Goal: Task Accomplishment & Management: Use online tool/utility

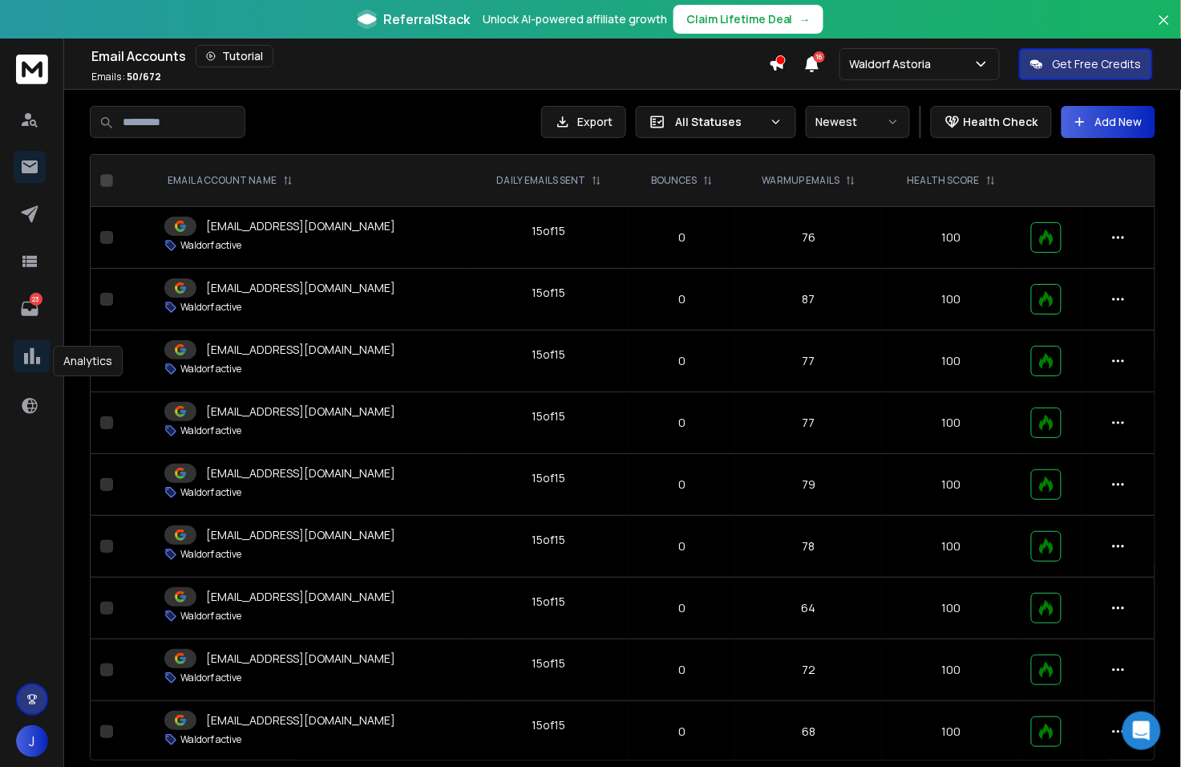
click at [34, 363] on icon at bounding box center [32, 356] width 24 height 24
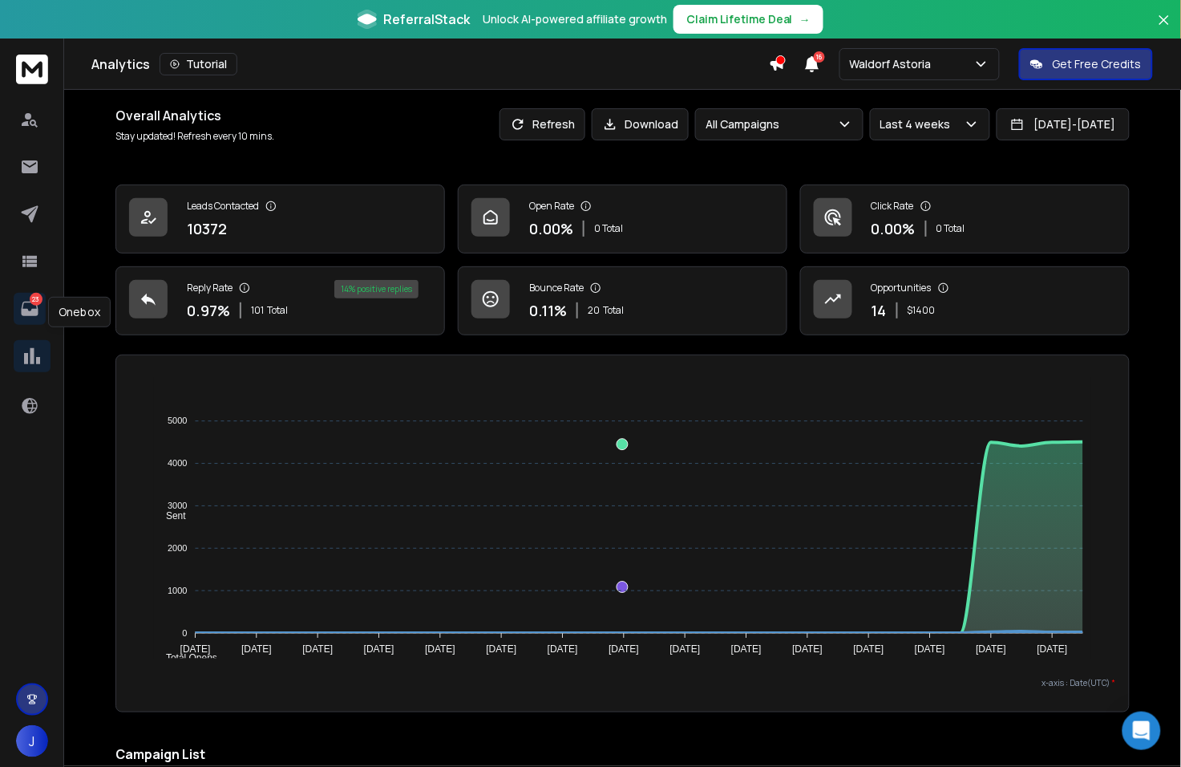
click at [41, 322] on link "23" at bounding box center [30, 309] width 32 height 32
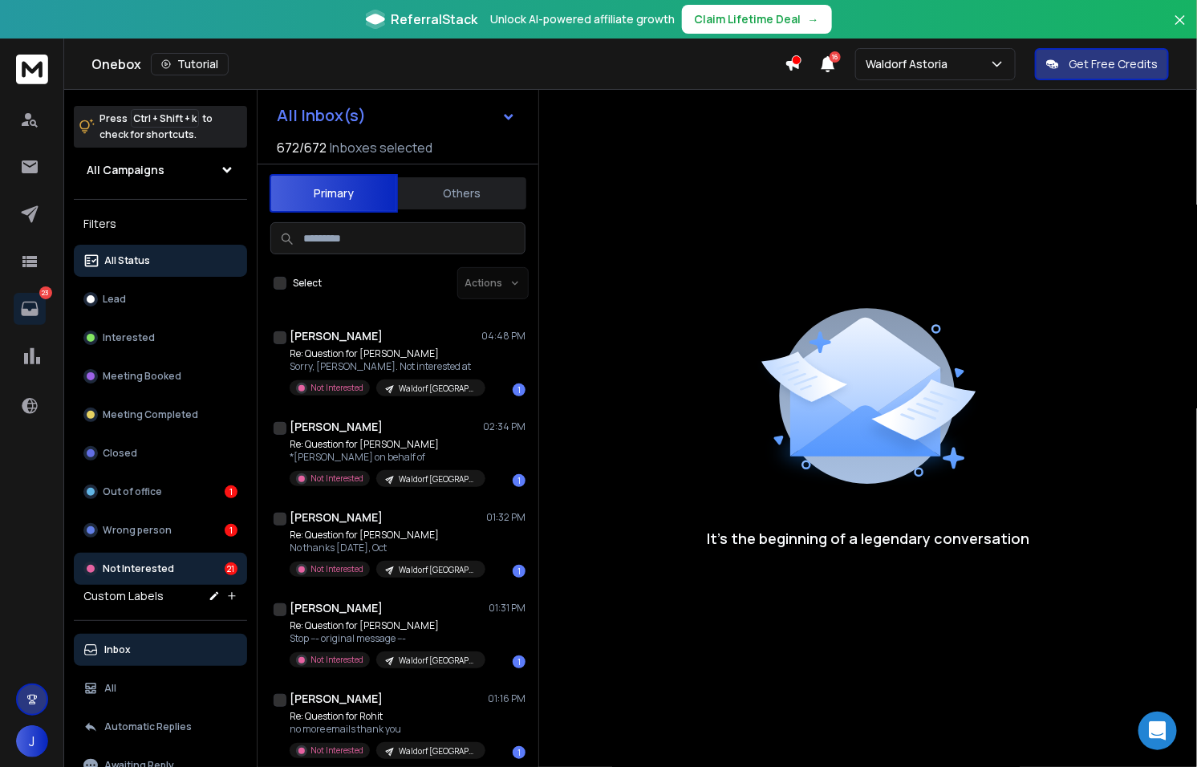
click at [205, 559] on button "Not Interested 21" at bounding box center [160, 569] width 173 height 32
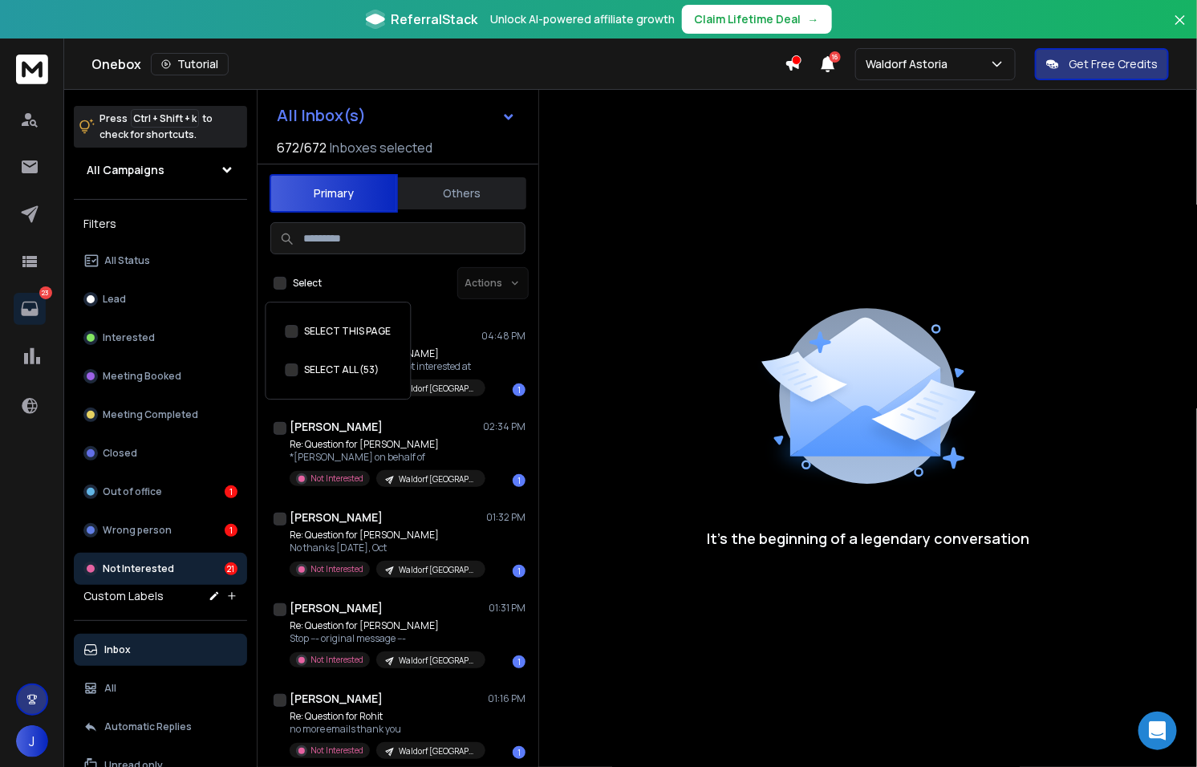
click at [290, 330] on button "SELECT THIS PAGE" at bounding box center [292, 331] width 13 height 13
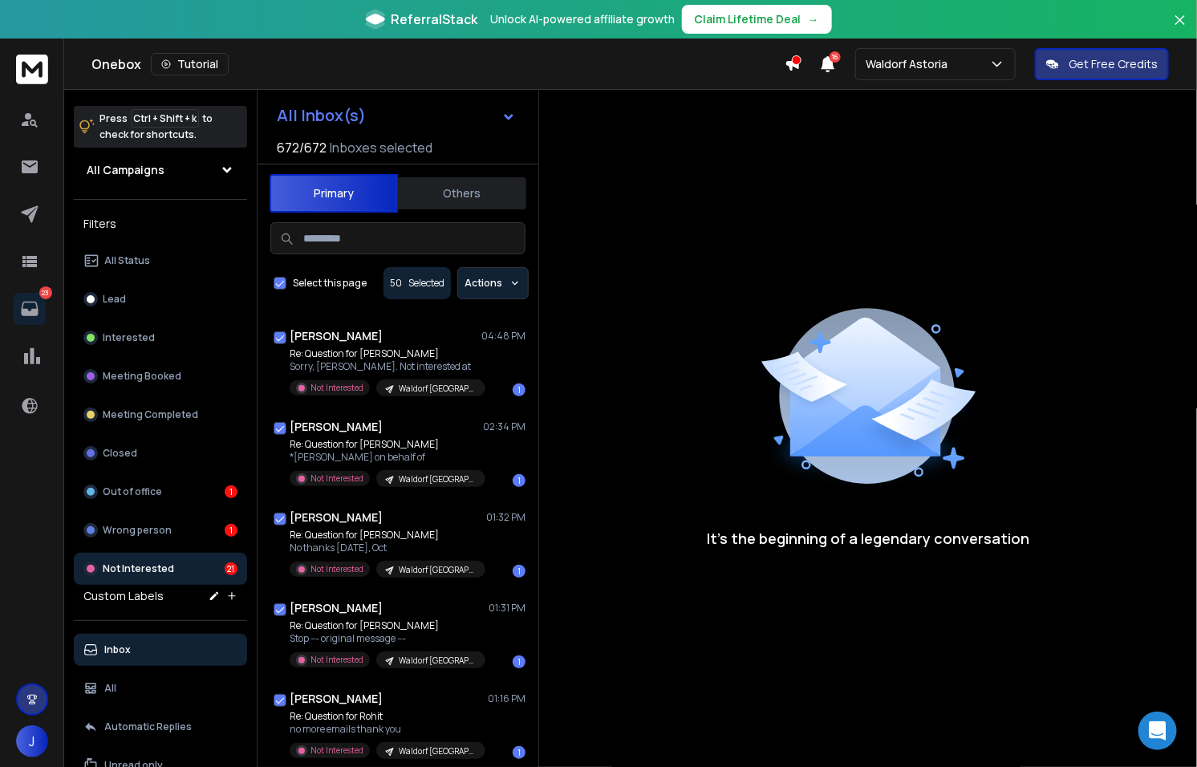
click at [506, 277] on button "Actions" at bounding box center [492, 283] width 71 height 32
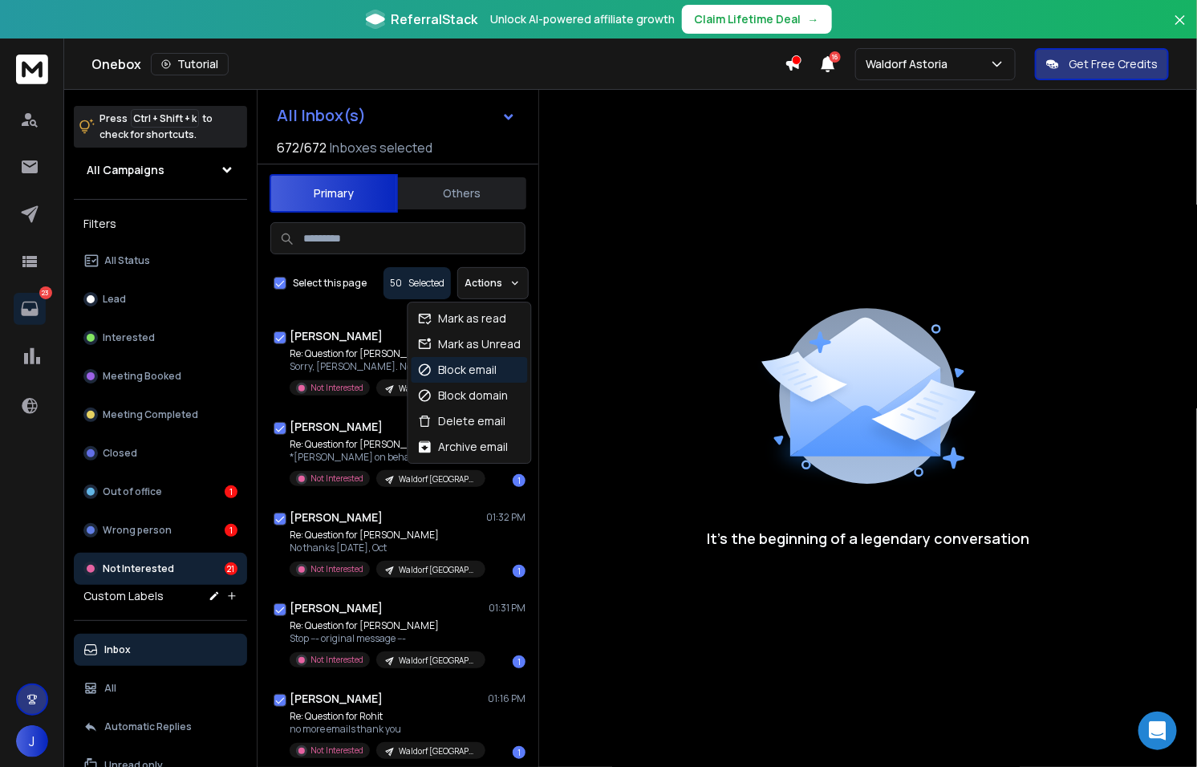
click at [453, 373] on div "Block email" at bounding box center [457, 370] width 79 height 16
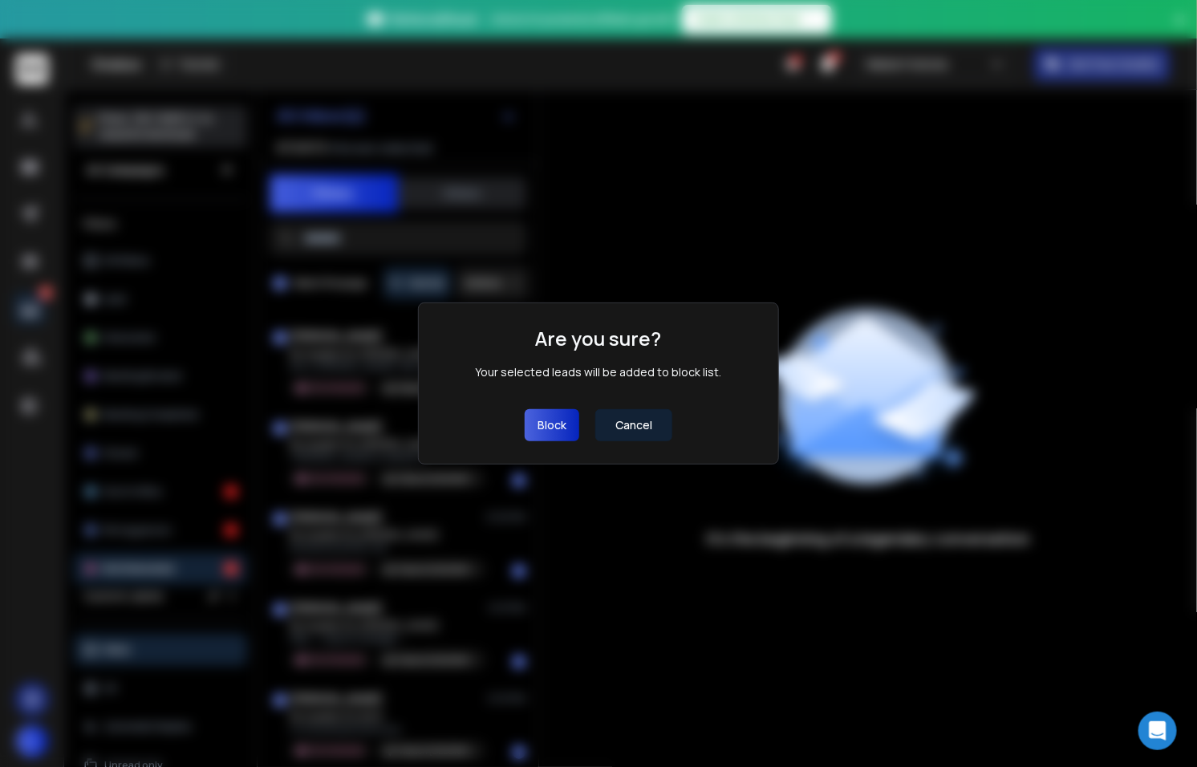
click at [555, 438] on button "Block" at bounding box center [552, 425] width 55 height 32
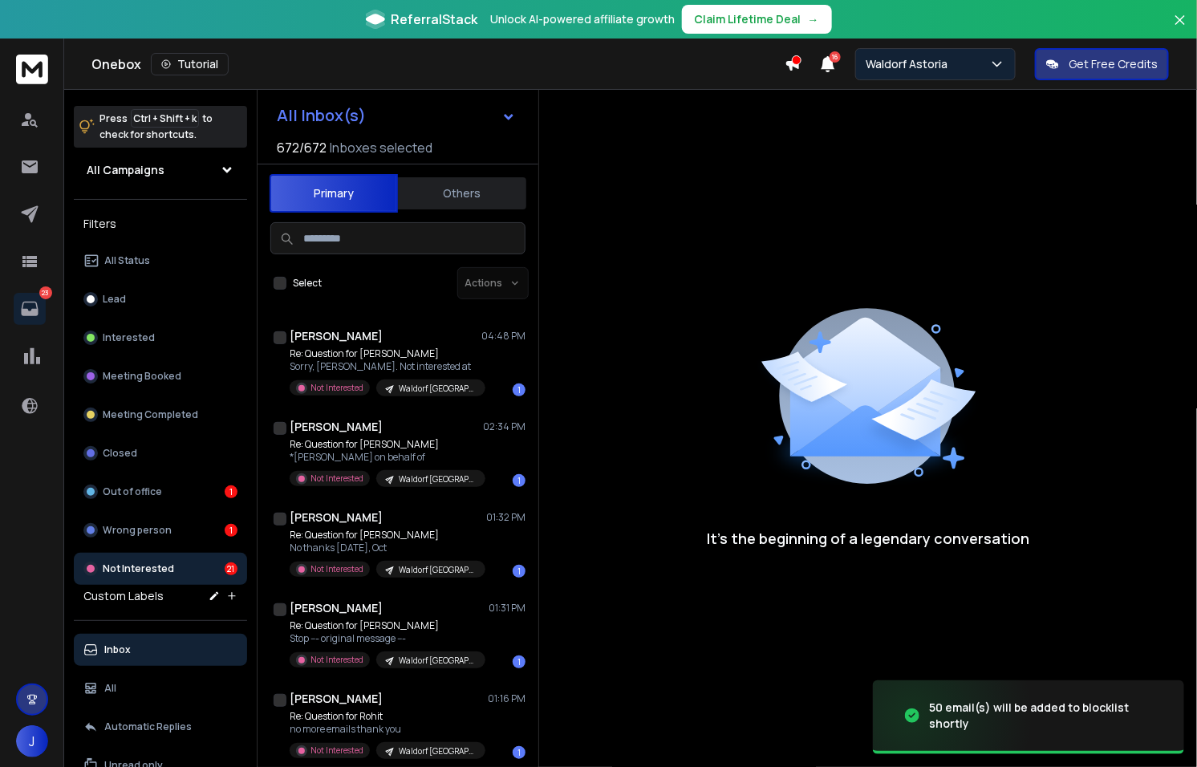
click at [948, 64] on p "Waldorf Astoria" at bounding box center [909, 64] width 88 height 16
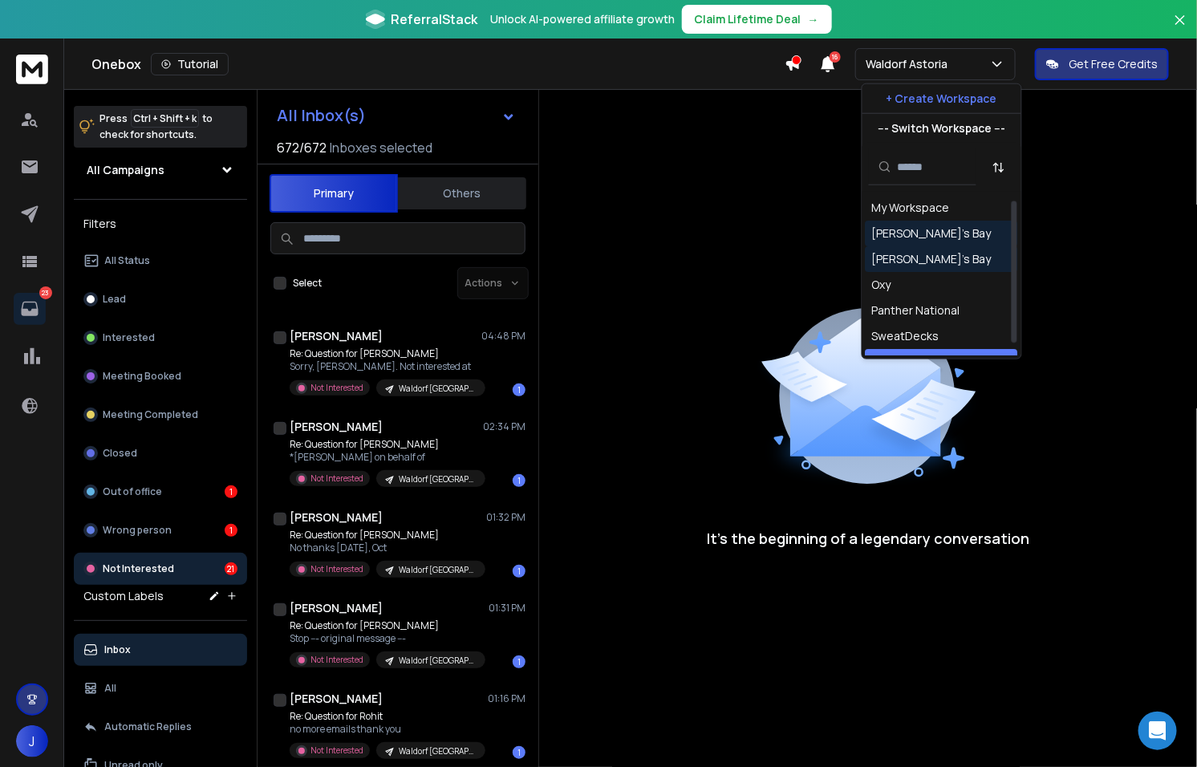
scroll to position [18, 0]
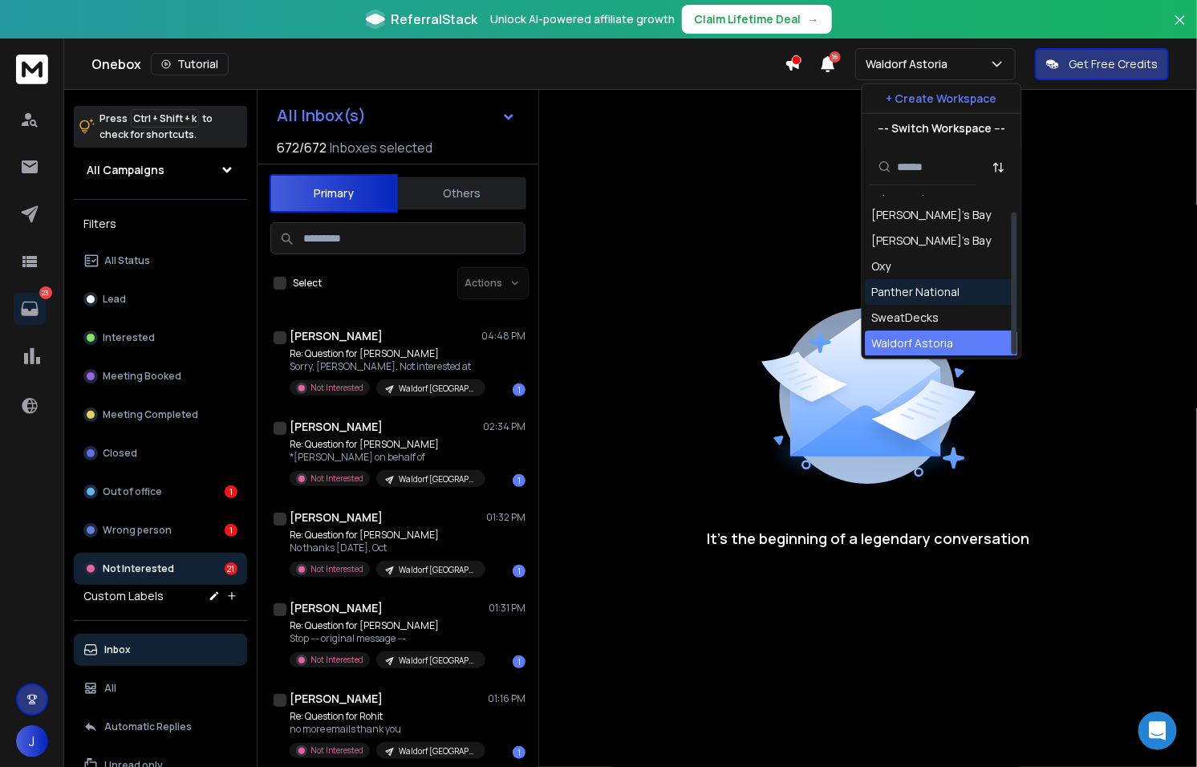
click at [925, 298] on div "Panther National" at bounding box center [916, 292] width 88 height 16
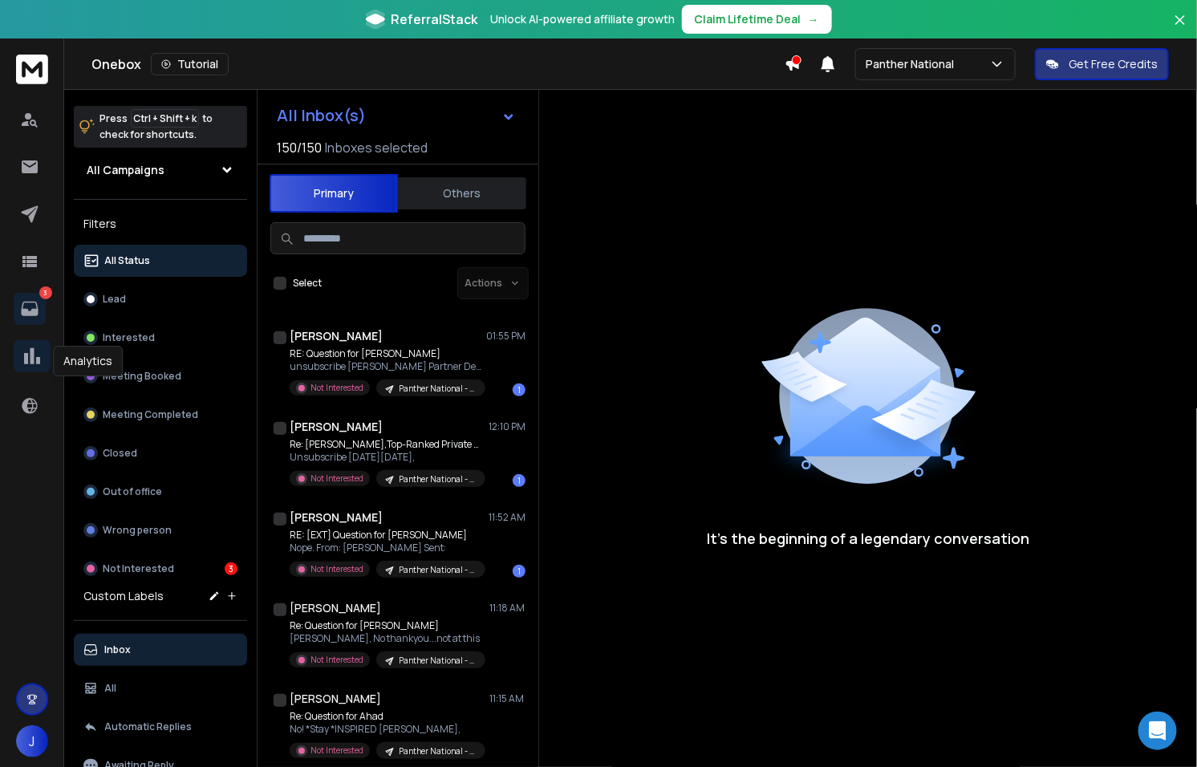
click at [30, 363] on icon at bounding box center [32, 356] width 16 height 16
